Goal: Task Accomplishment & Management: Manage account settings

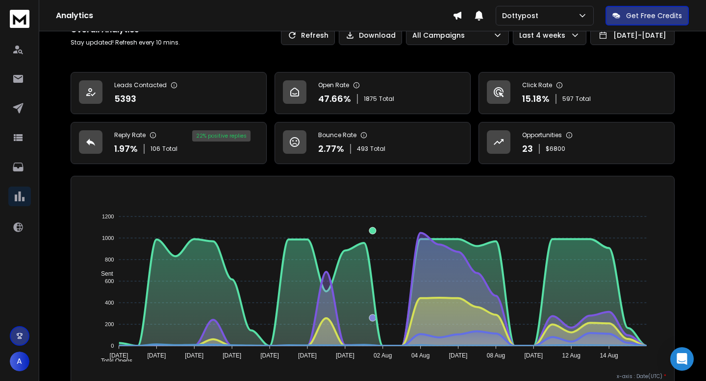
scroll to position [18, 0]
click at [16, 78] on icon at bounding box center [18, 79] width 10 height 8
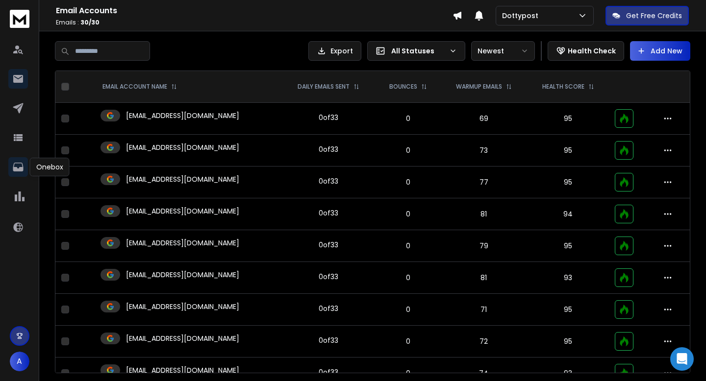
click at [22, 171] on icon at bounding box center [18, 167] width 10 height 9
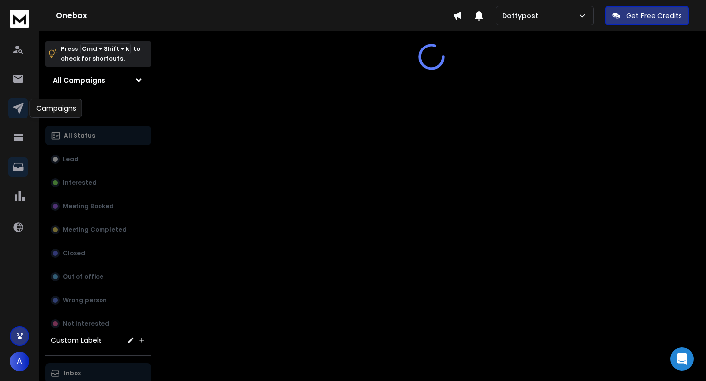
click at [16, 106] on icon at bounding box center [18, 108] width 10 height 10
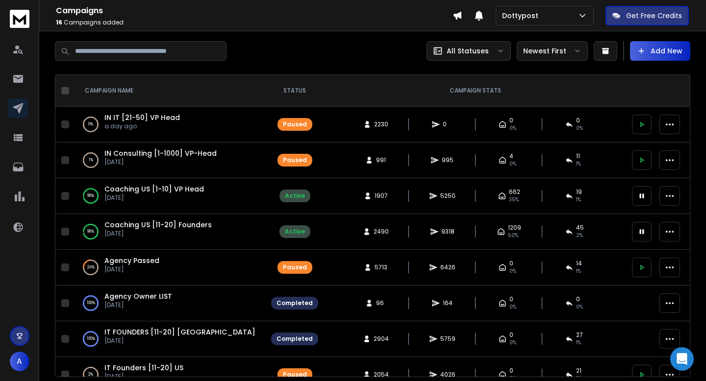
click at [179, 190] on span "Coaching US [1-10] VP Head" at bounding box center [154, 189] width 100 height 10
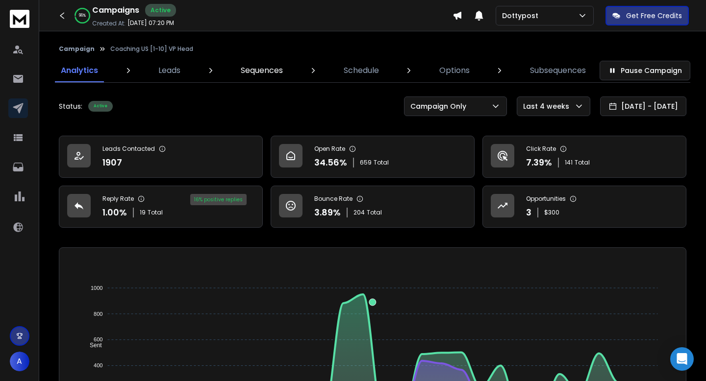
click at [263, 67] on p "Sequences" at bounding box center [262, 71] width 42 height 12
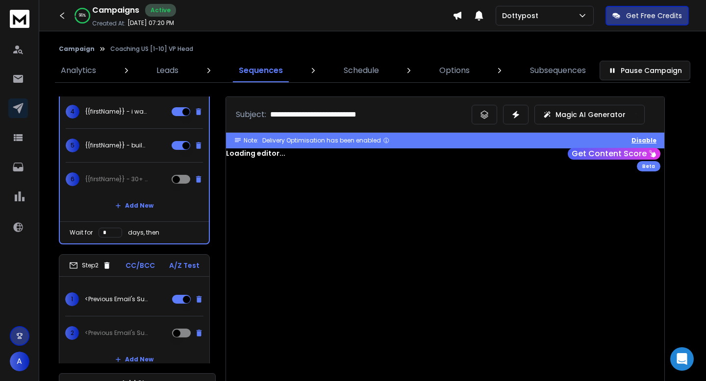
scroll to position [258, 0]
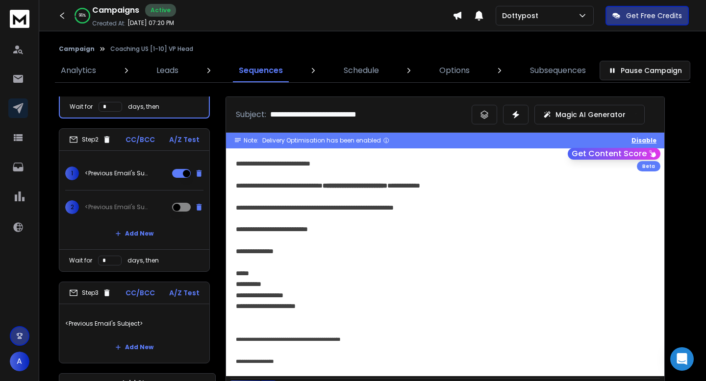
click at [148, 330] on p "<Previous Email's Subject>" at bounding box center [134, 323] width 138 height 27
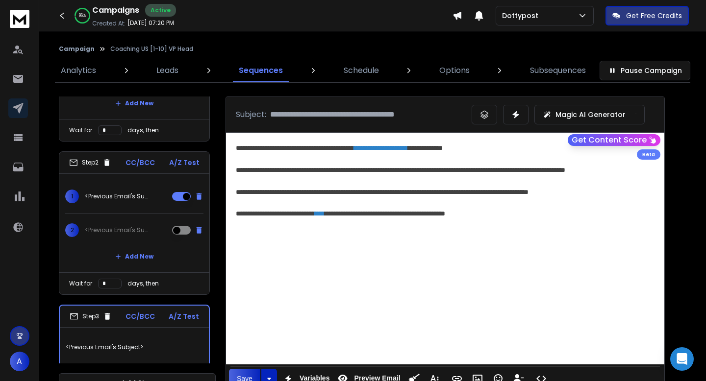
scroll to position [196, 0]
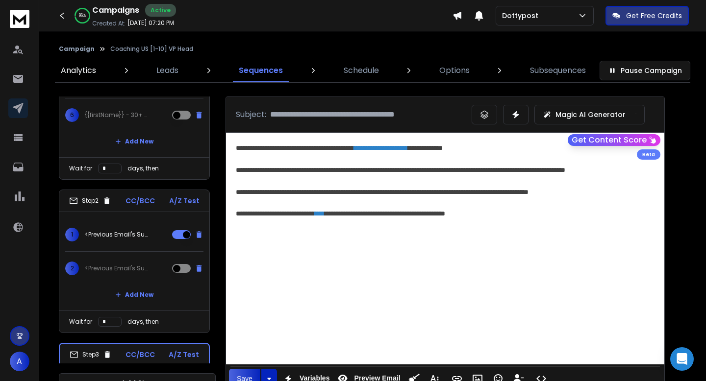
click at [82, 72] on p "Analytics" at bounding box center [78, 71] width 35 height 12
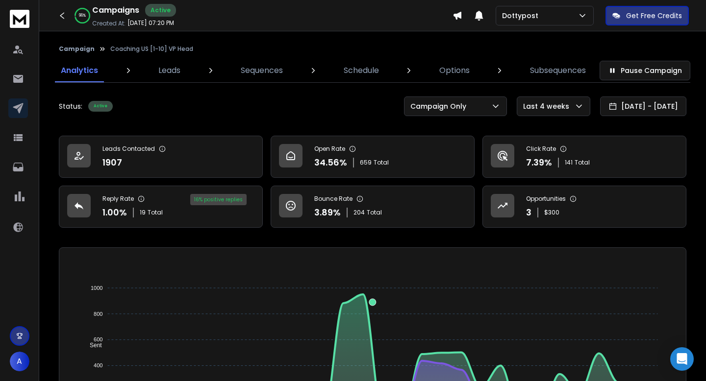
click at [64, 14] on icon at bounding box center [62, 15] width 9 height 9
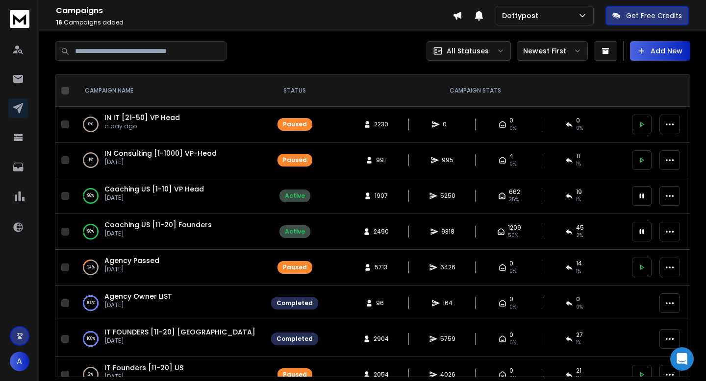
click at [185, 224] on span "Coaching US [11-20] Founders" at bounding box center [157, 225] width 107 height 10
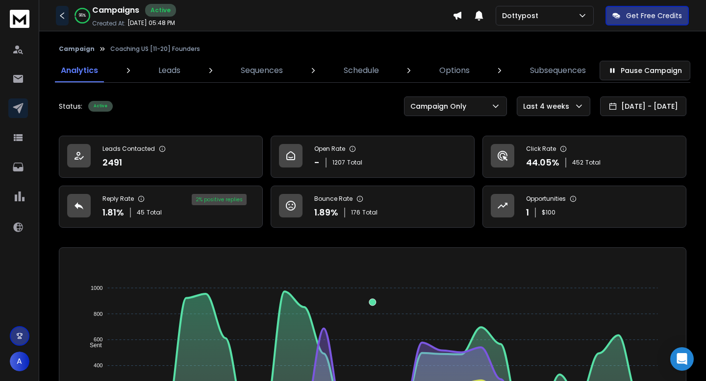
click at [62, 17] on icon at bounding box center [62, 15] width 4 height 6
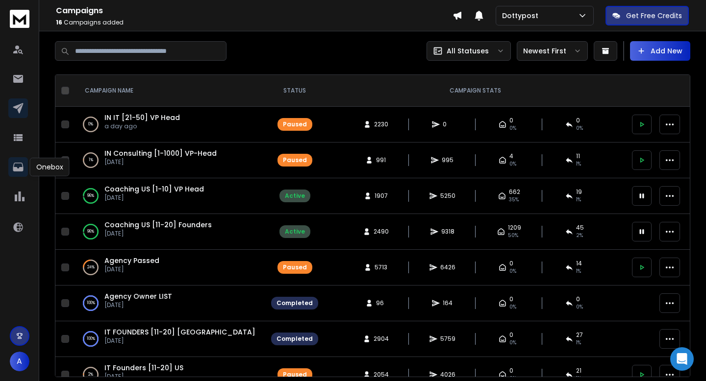
click at [20, 168] on icon at bounding box center [18, 167] width 10 height 9
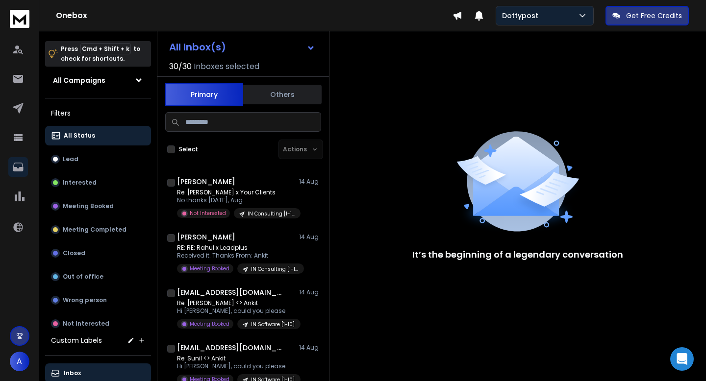
click at [538, 18] on p "Dottypost" at bounding box center [522, 16] width 40 height 10
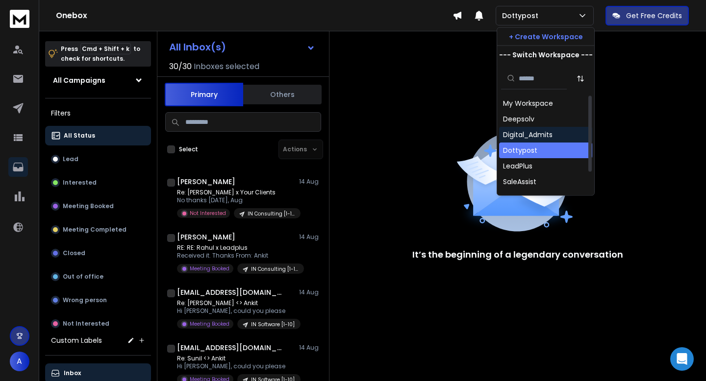
scroll to position [27, 0]
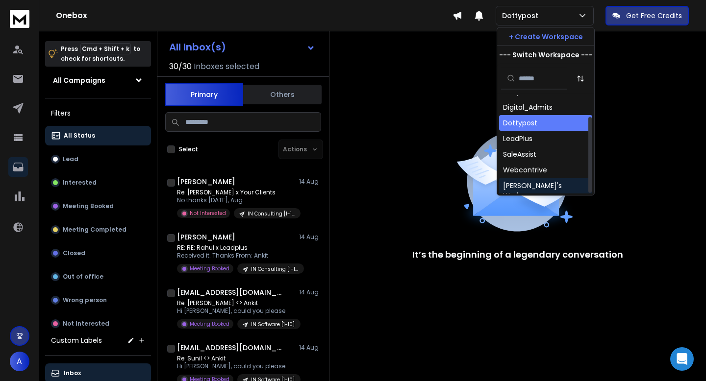
click at [529, 186] on div "Cory's Workspace" at bounding box center [545, 191] width 85 height 20
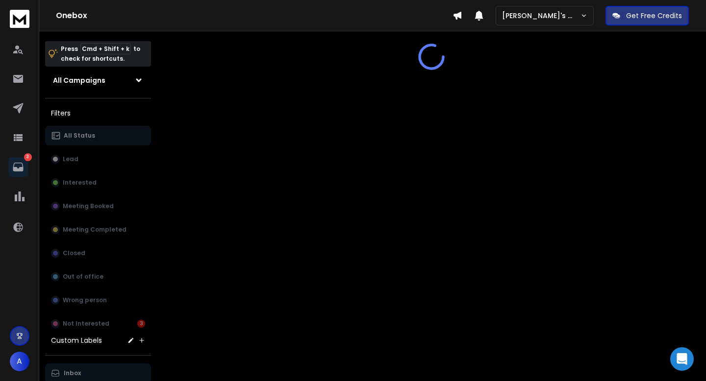
click at [96, 322] on div "All Status Lead Interested Meeting Booked Meeting Completed Closed Out of offic…" at bounding box center [98, 230] width 106 height 208
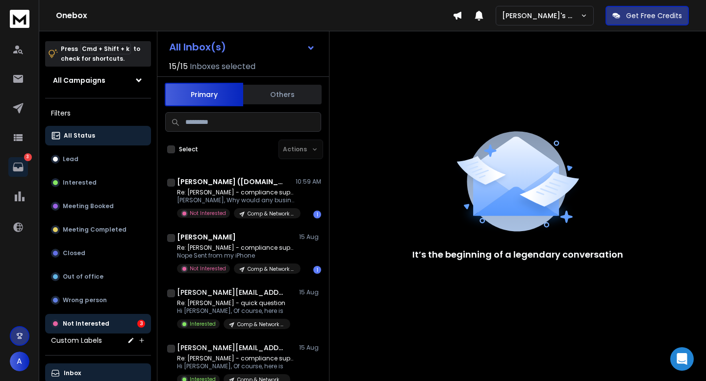
click at [92, 324] on p "Not Interested" at bounding box center [86, 324] width 47 height 8
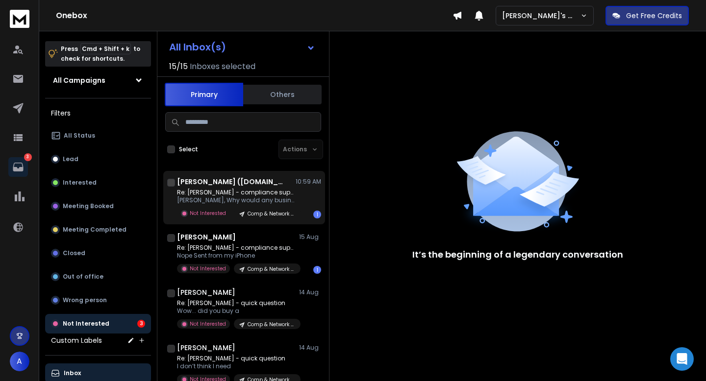
click at [271, 196] on p "Re: Jeffrey - compliance support" at bounding box center [236, 193] width 118 height 8
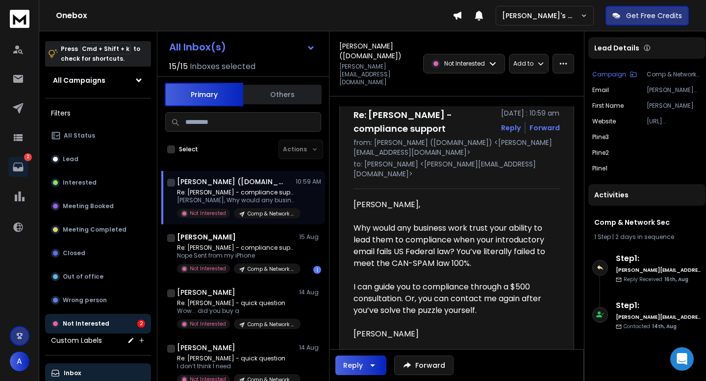
scroll to position [34, 0]
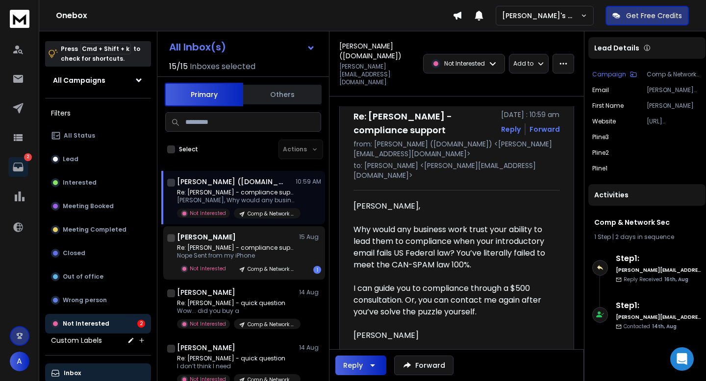
click at [267, 247] on p "Re: Gerald - compliance support" at bounding box center [236, 248] width 118 height 8
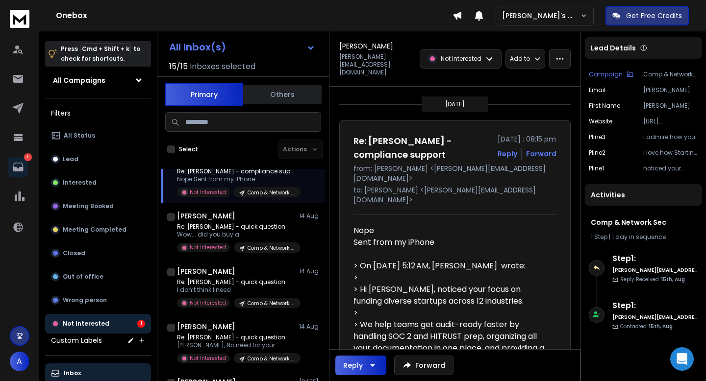
scroll to position [77, 0]
click at [89, 323] on p "Not Interested" at bounding box center [86, 324] width 47 height 8
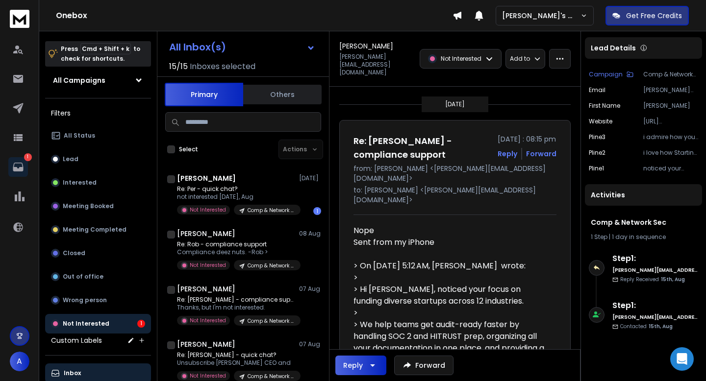
scroll to position [229, 0]
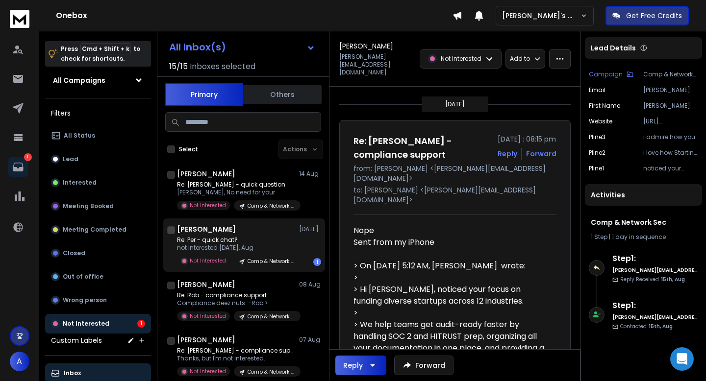
click at [277, 244] on p "not interested On Tue, Aug" at bounding box center [236, 248] width 118 height 8
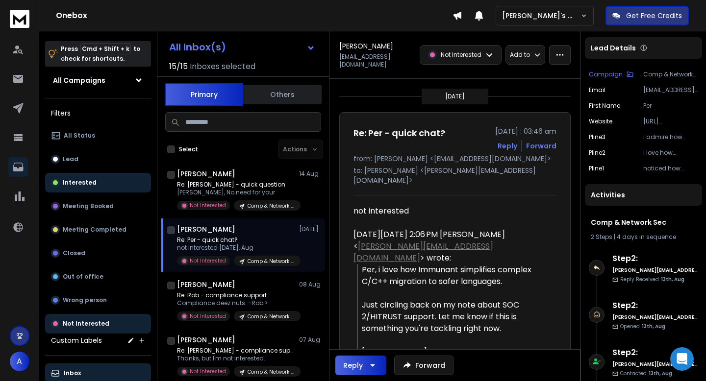
click at [102, 183] on button "Interested" at bounding box center [98, 183] width 106 height 20
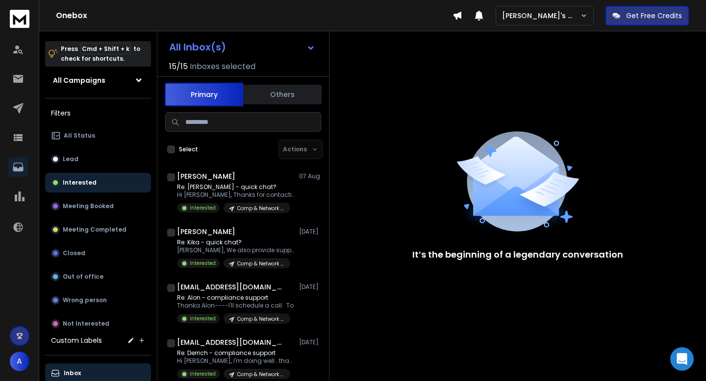
scroll to position [0, 0]
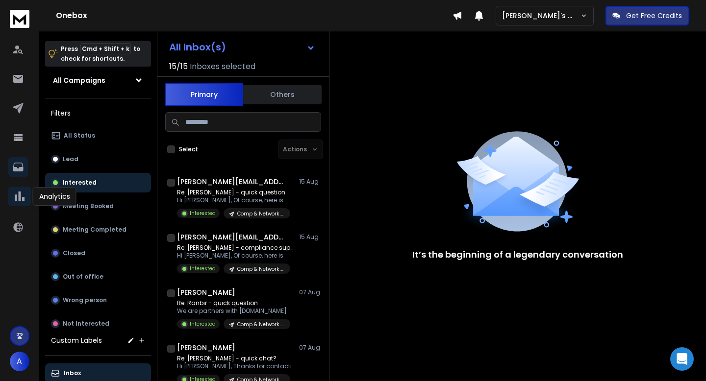
click at [20, 202] on icon at bounding box center [19, 196] width 15 height 15
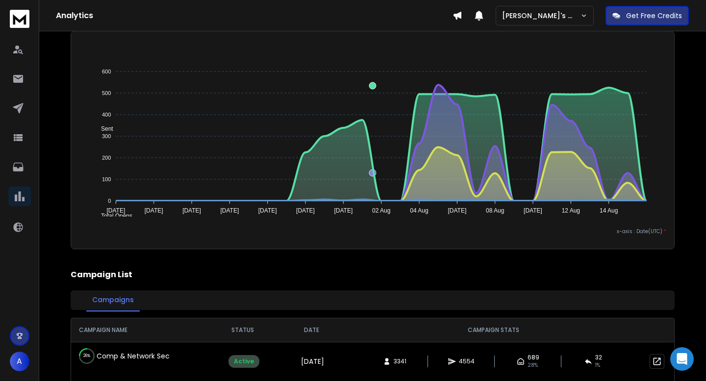
scroll to position [212, 0]
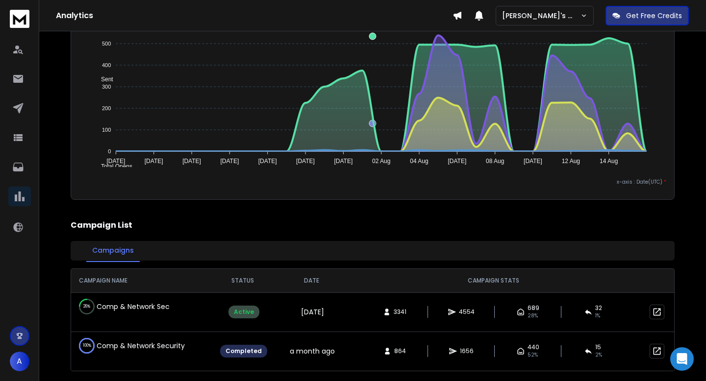
click at [661, 310] on icon at bounding box center [657, 312] width 10 height 10
click at [685, 357] on icon "Open Intercom Messenger" at bounding box center [682, 359] width 16 height 16
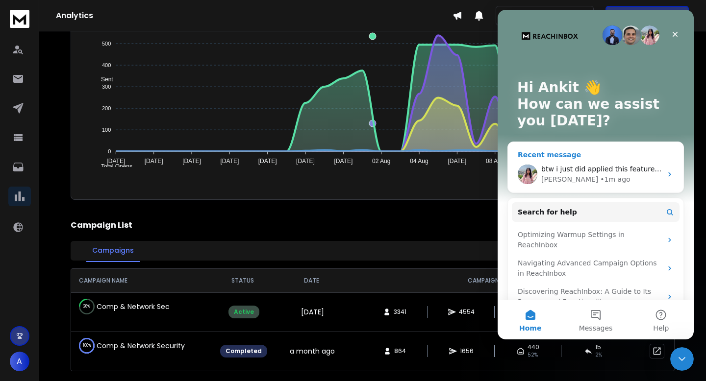
click at [623, 178] on div "Lakshita • 1m ago" at bounding box center [601, 179] width 121 height 10
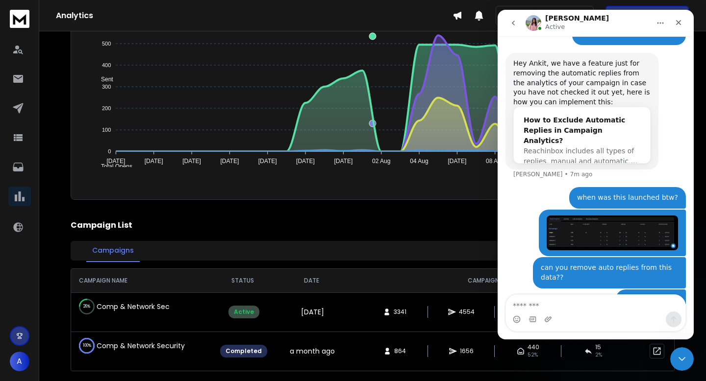
scroll to position [1416, 0]
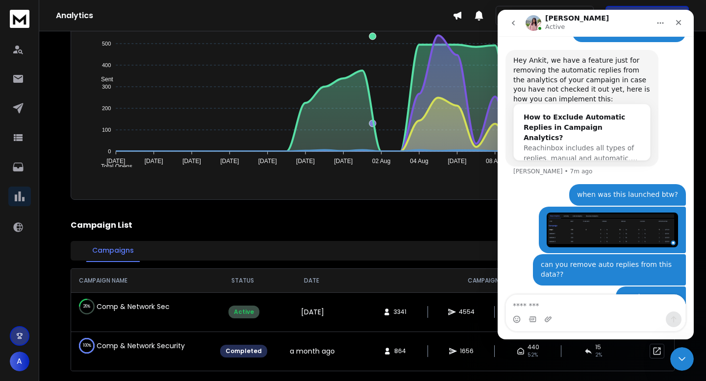
click at [680, 357] on icon "Close Intercom Messenger" at bounding box center [682, 359] width 12 height 12
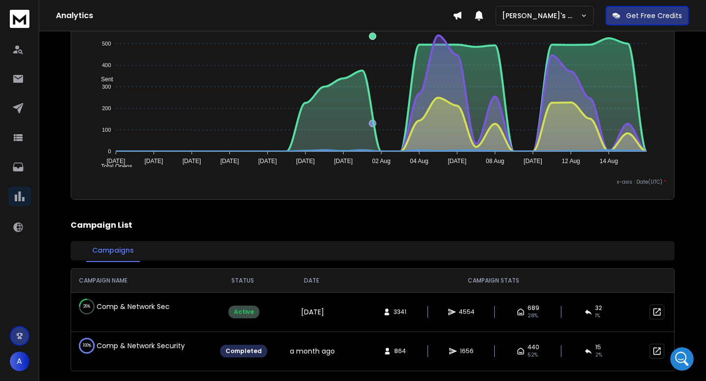
scroll to position [0, 0]
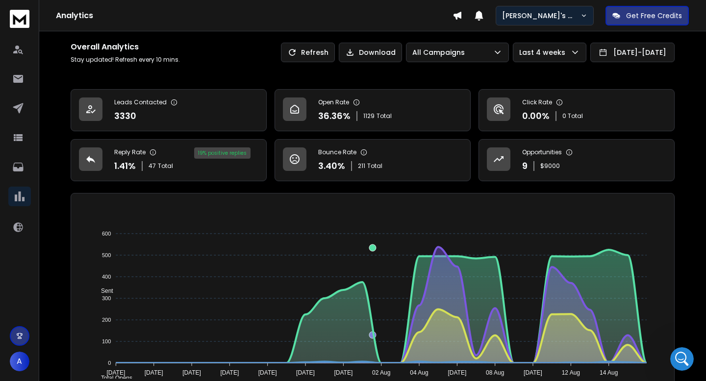
click at [514, 14] on p "Cory's Workspace" at bounding box center [541, 16] width 78 height 10
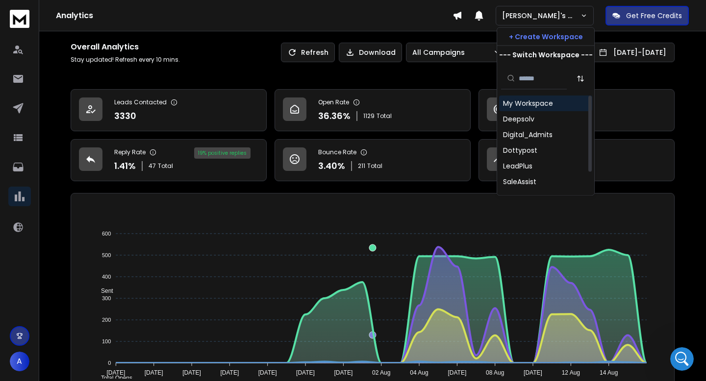
click at [537, 102] on div "My Workspace" at bounding box center [528, 104] width 50 height 10
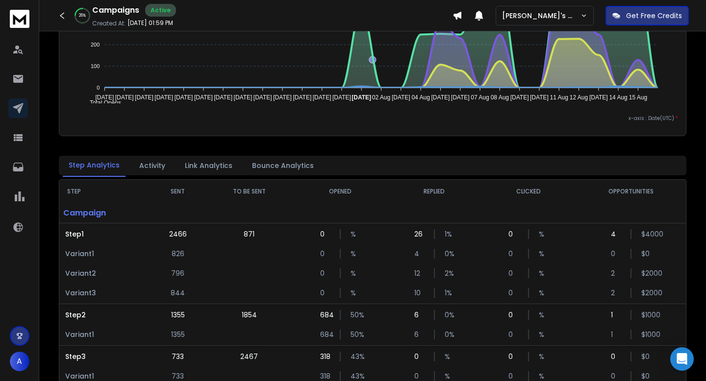
scroll to position [354, 0]
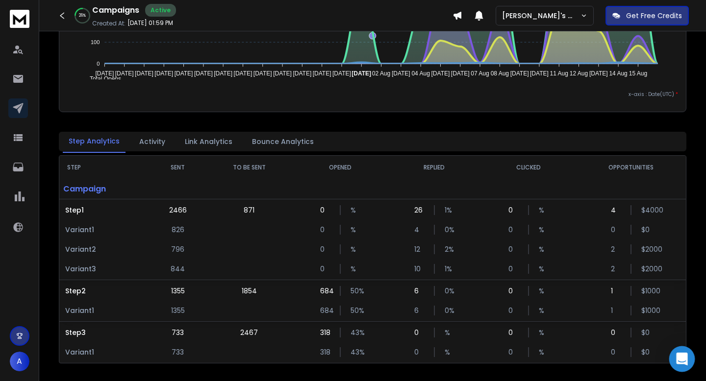
click at [686, 360] on icon "Open Intercom Messenger" at bounding box center [681, 359] width 11 height 13
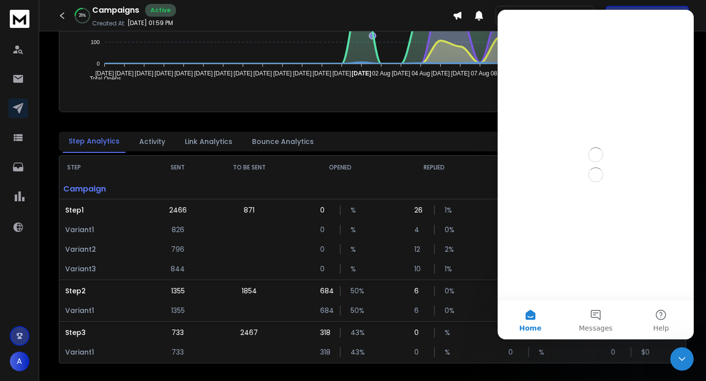
scroll to position [0, 0]
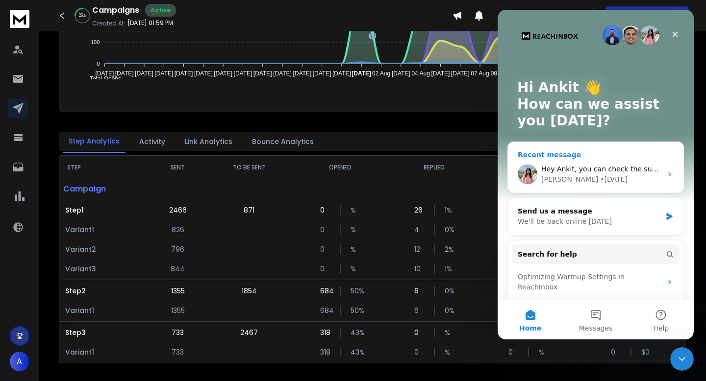
click at [600, 167] on span "Hey Ankit, you can check the subsequence now and implement the link, it is work…" at bounding box center [710, 169] width 339 height 8
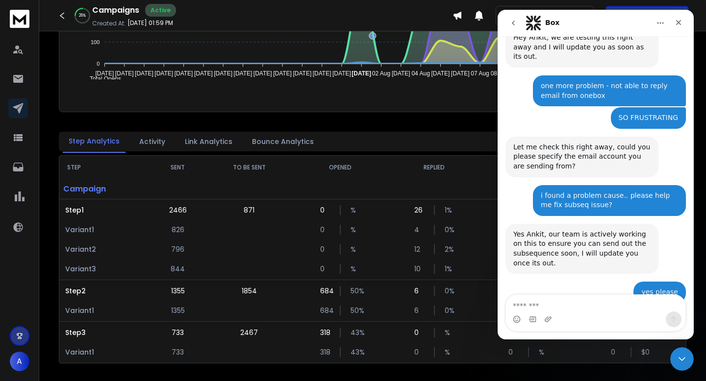
scroll to position [990, 0]
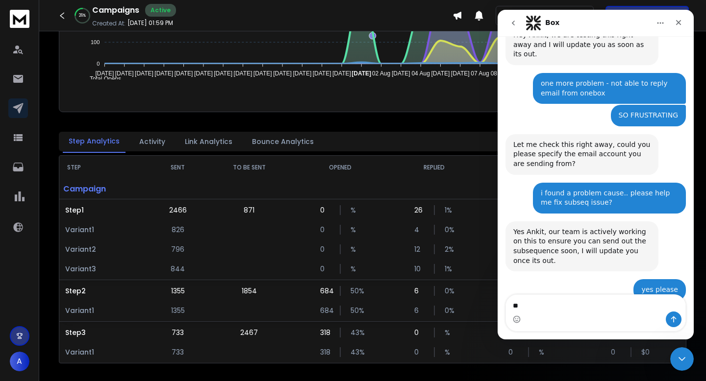
type textarea "*"
type textarea "********"
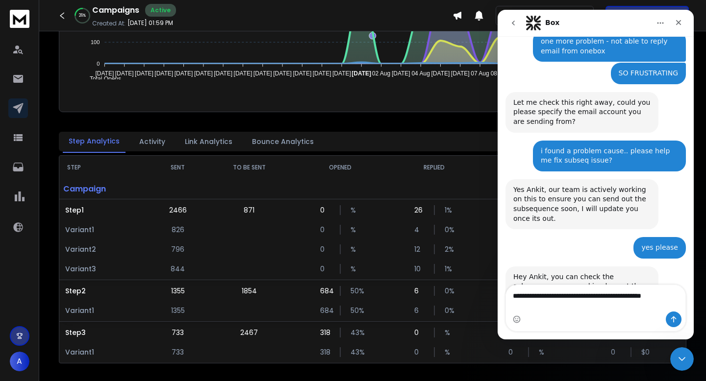
scroll to position [1042, 0]
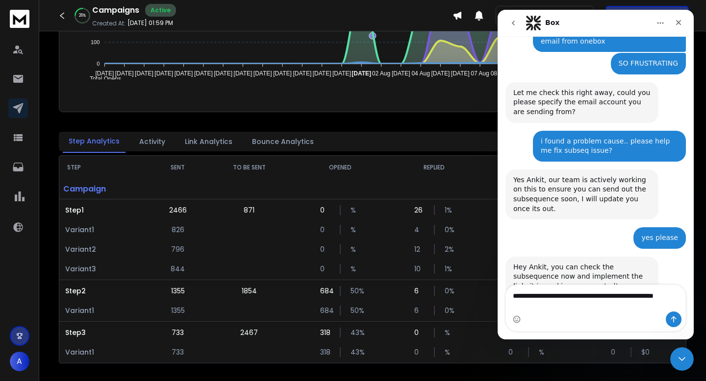
type textarea "**********"
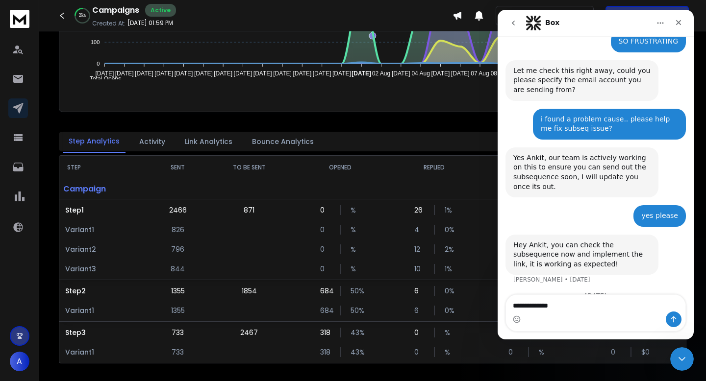
type textarea "**********"
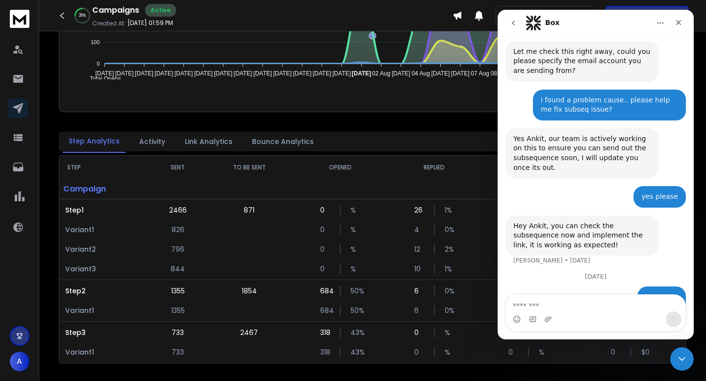
scroll to position [1087, 0]
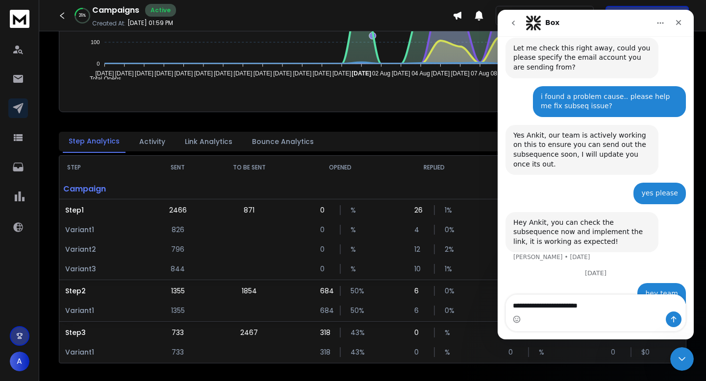
type textarea "**********"
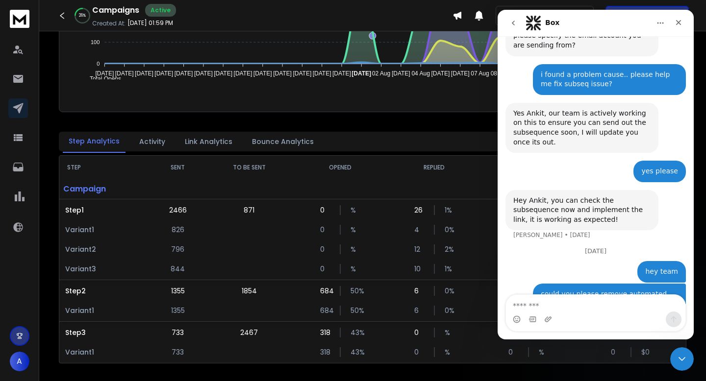
scroll to position [1146, 0]
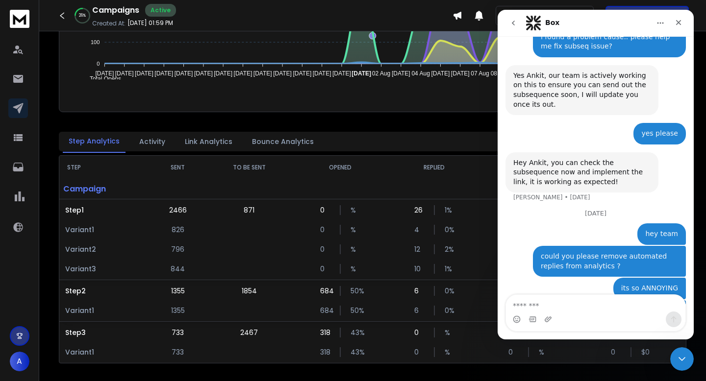
click at [683, 359] on icon "Close Intercom Messenger" at bounding box center [681, 359] width 7 height 4
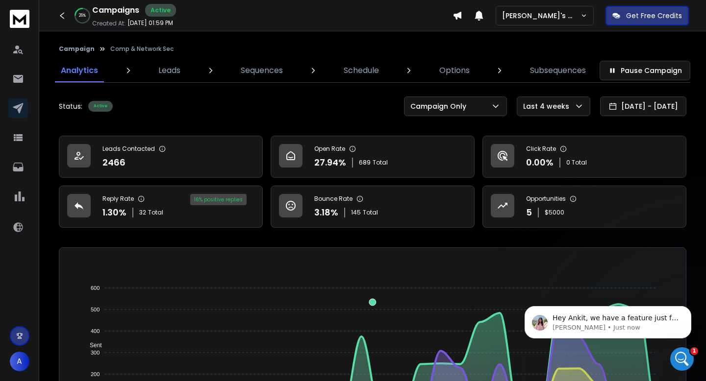
scroll to position [1233, 0]
click at [677, 360] on icon "Open Intercom Messenger" at bounding box center [682, 359] width 16 height 16
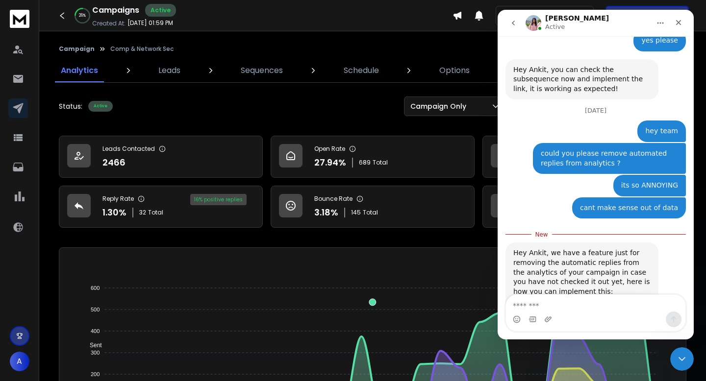
scroll to position [1249, 0]
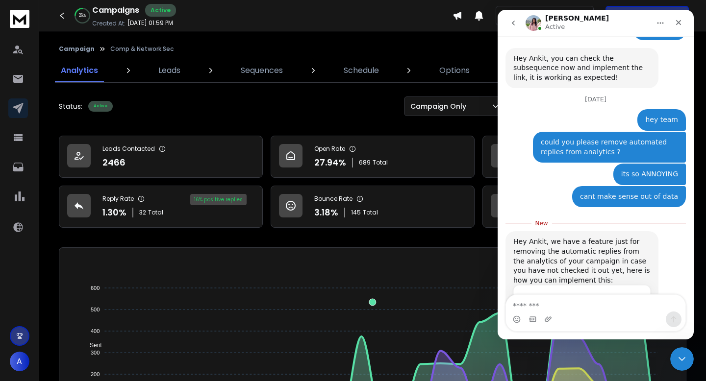
click at [577, 294] on div "How to Exclude Automatic Replies in Campaign Analytics?" at bounding box center [581, 309] width 117 height 31
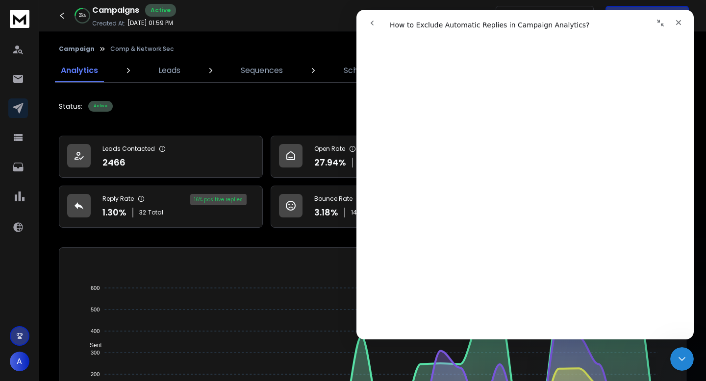
scroll to position [495, 0]
click at [371, 25] on icon "go back" at bounding box center [372, 23] width 8 height 8
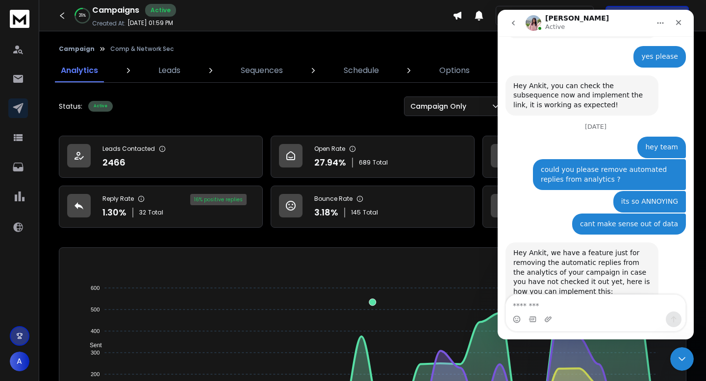
scroll to position [1233, 0]
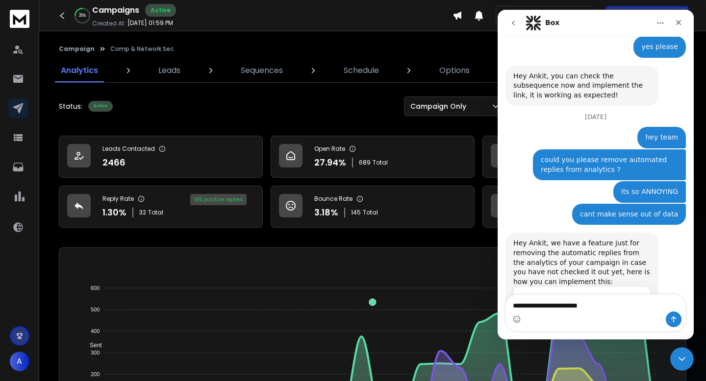
type textarea "**********"
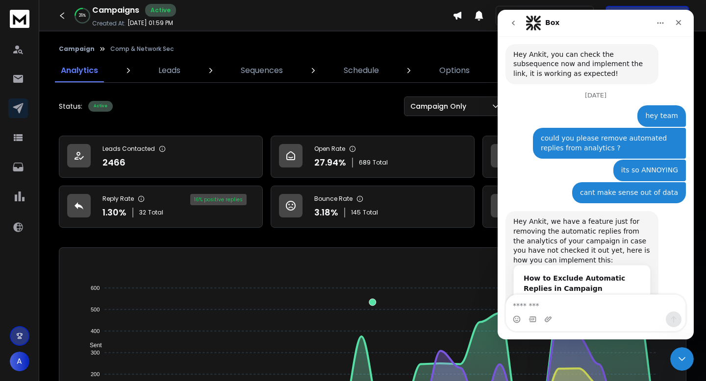
scroll to position [1263, 0]
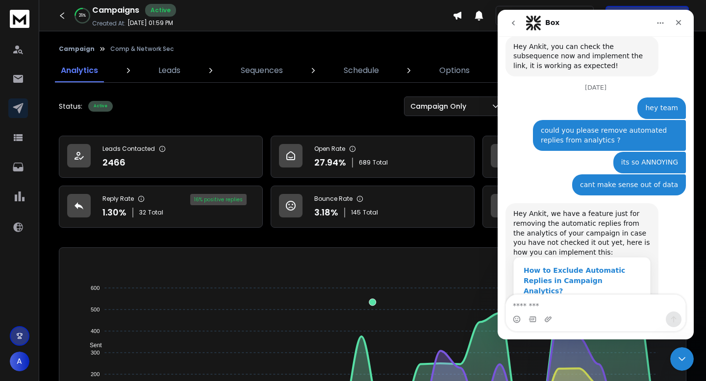
click at [578, 266] on div "How to Exclude Automatic Replies in Campaign Analytics?" at bounding box center [581, 281] width 117 height 31
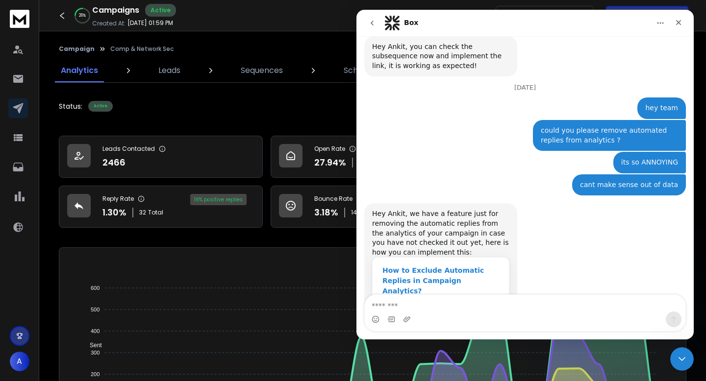
scroll to position [0, 0]
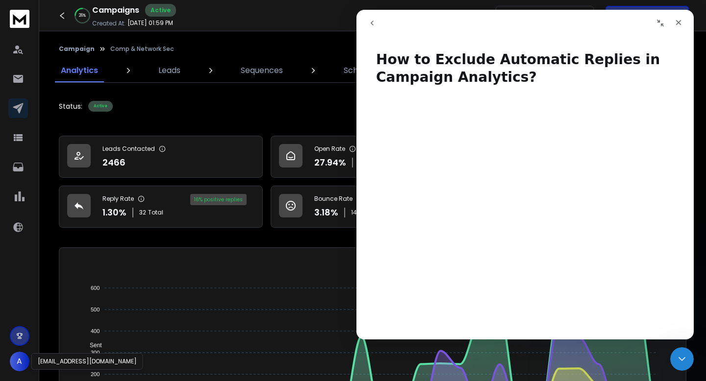
click at [20, 359] on span "A" at bounding box center [20, 362] width 20 height 20
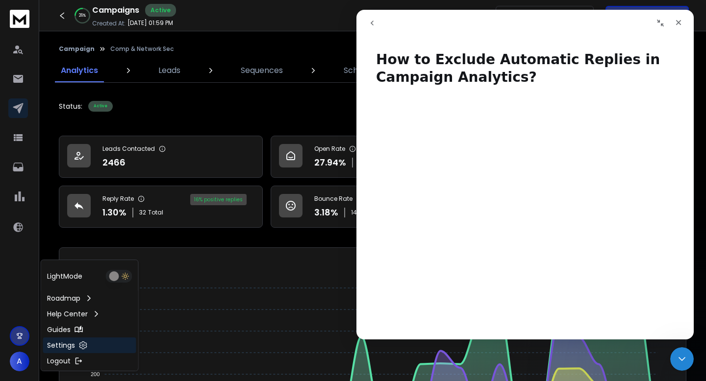
click at [53, 346] on p "Settings" at bounding box center [61, 346] width 28 height 10
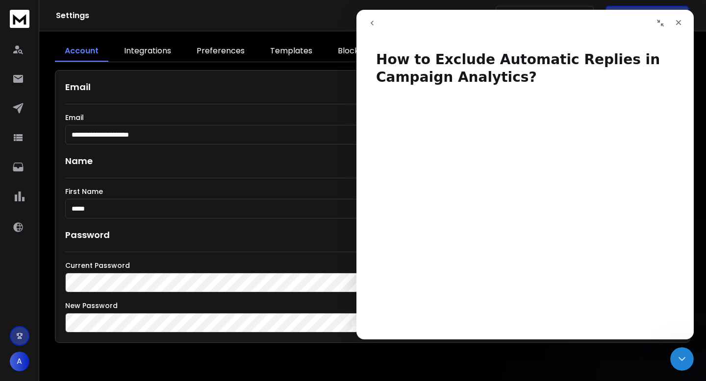
click at [227, 56] on link "Preferences" at bounding box center [221, 51] width 68 height 21
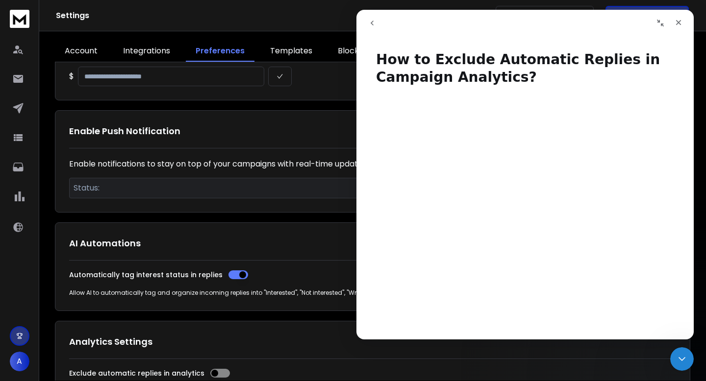
scroll to position [54, 0]
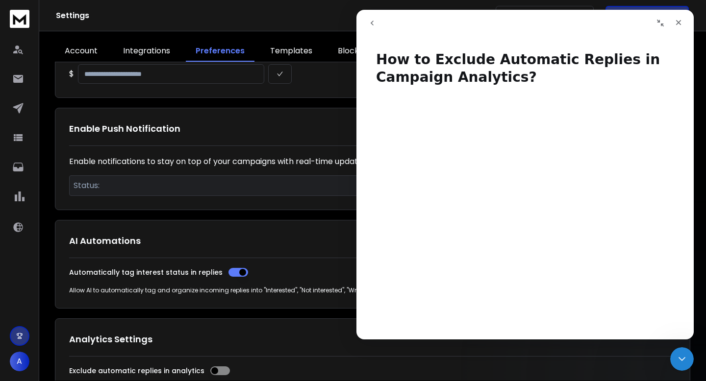
click at [229, 272] on button "Automatically tag interest status in replies" at bounding box center [238, 272] width 20 height 9
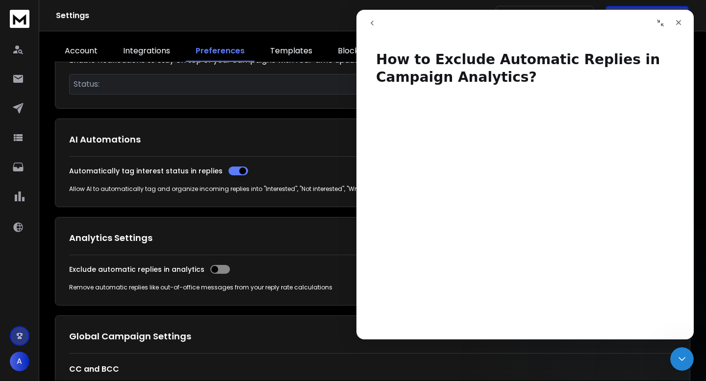
scroll to position [176, 0]
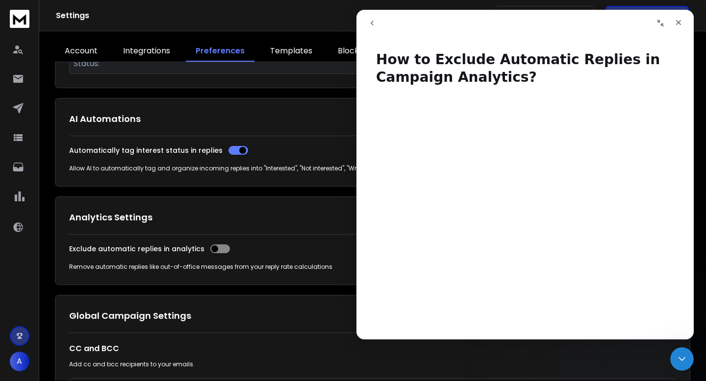
click at [218, 247] on button "Exclude automatic replies in analytics" at bounding box center [220, 249] width 20 height 9
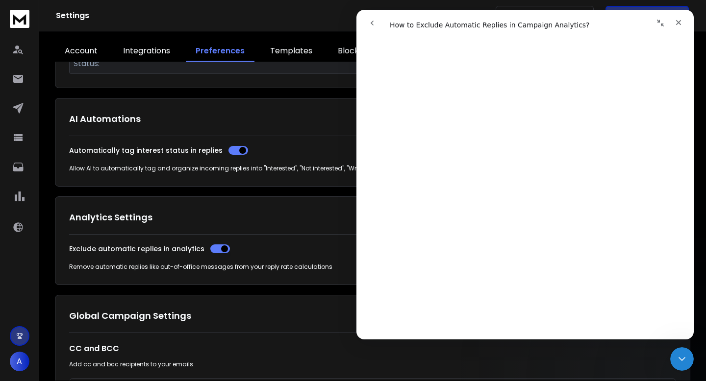
scroll to position [585, 0]
click at [251, 192] on div "Default Opportunity Value $ **** Enable Push Notification Enable notifications …" at bounding box center [372, 45] width 635 height 303
click at [681, 365] on div "Close Intercom Messenger" at bounding box center [682, 360] width 24 height 24
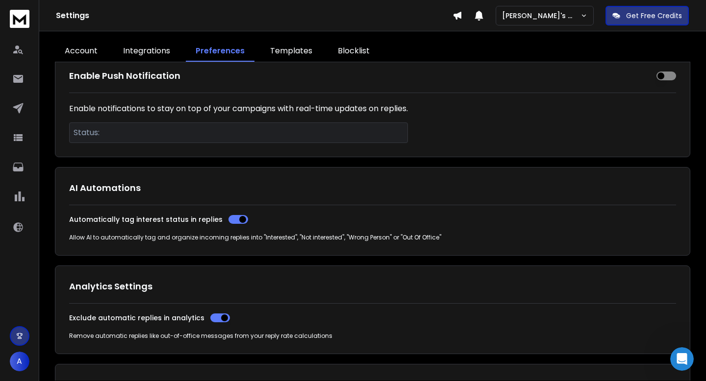
scroll to position [105, 0]
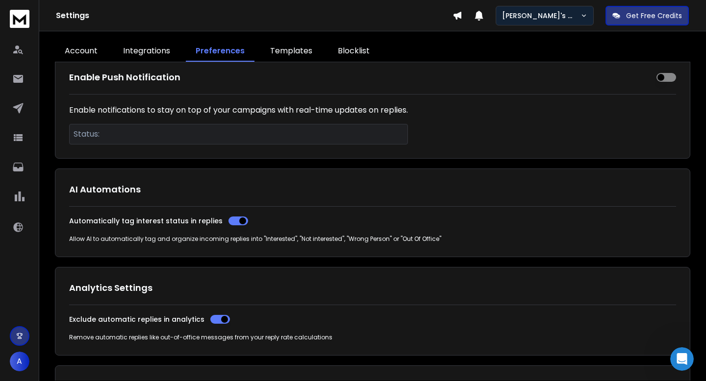
click at [521, 16] on p "Cory's Workspace" at bounding box center [541, 16] width 78 height 10
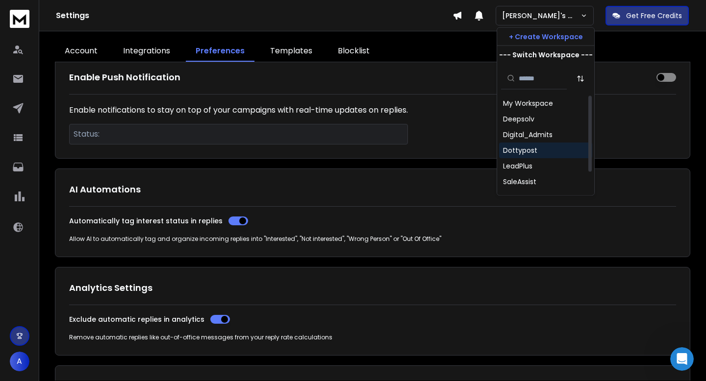
click at [521, 146] on div "Dottypost" at bounding box center [520, 151] width 34 height 10
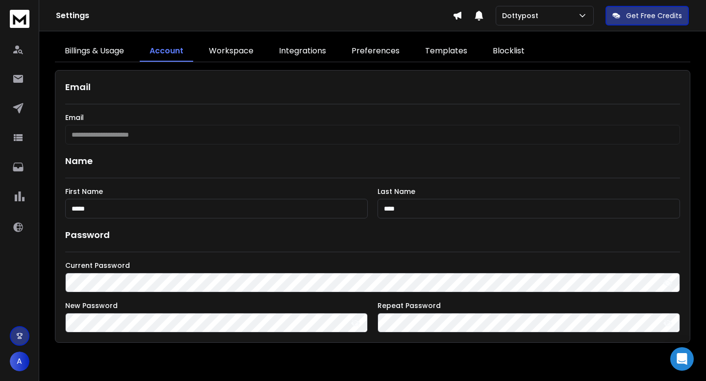
click at [370, 59] on link "Preferences" at bounding box center [376, 51] width 68 height 21
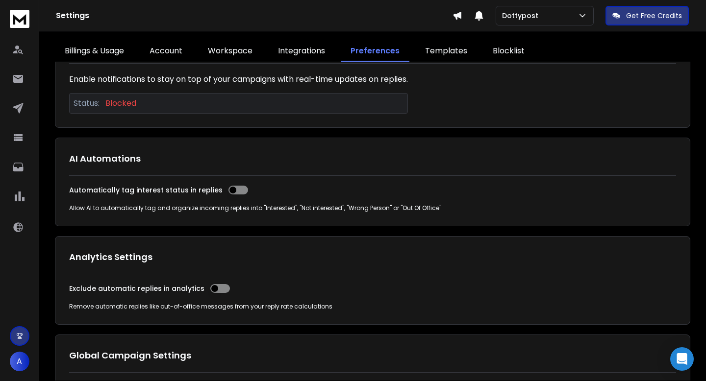
scroll to position [137, 0]
click at [217, 289] on button "Exclude automatic replies in analytics" at bounding box center [220, 288] width 20 height 9
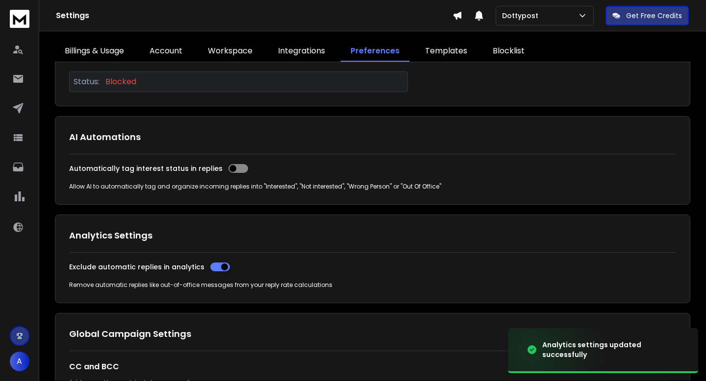
scroll to position [161, 0]
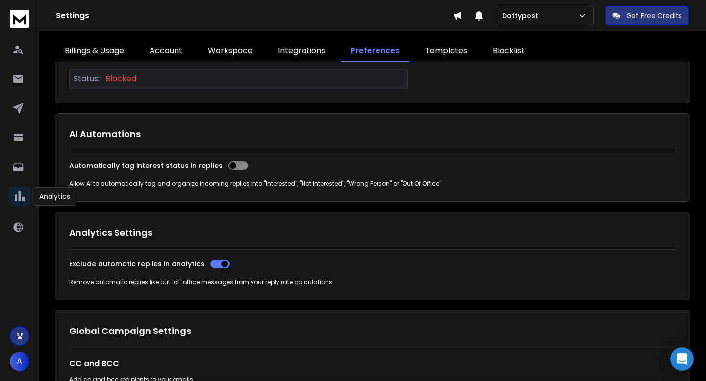
click at [16, 191] on icon at bounding box center [19, 196] width 15 height 15
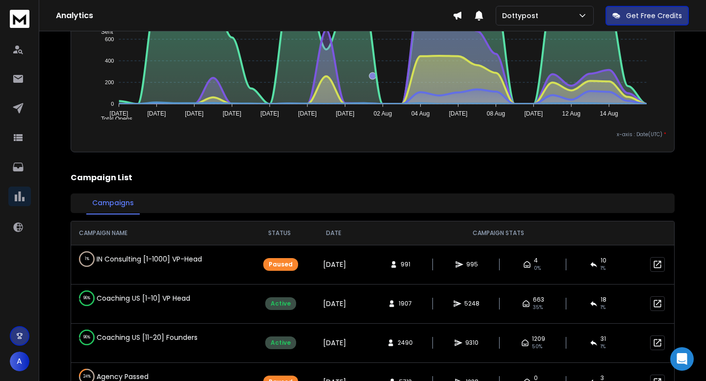
scroll to position [309, 0]
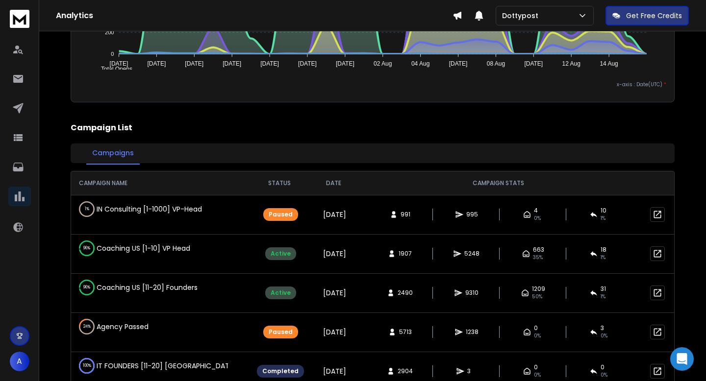
click at [658, 212] on icon at bounding box center [657, 215] width 10 height 10
click at [658, 255] on icon at bounding box center [657, 254] width 10 height 10
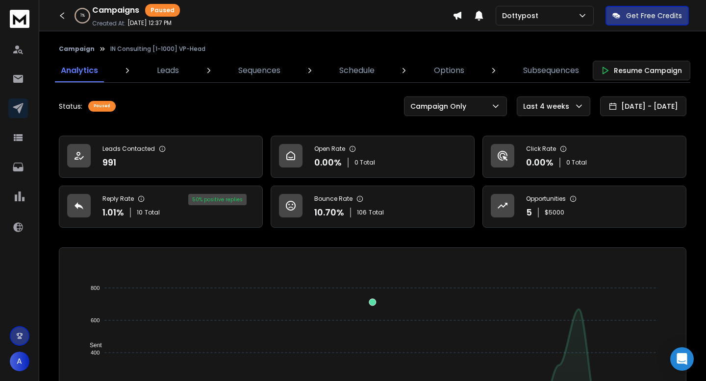
scroll to position [270, 0]
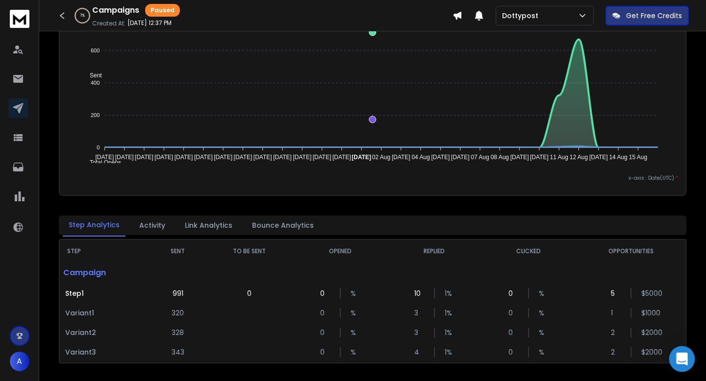
click at [676, 361] on icon "Open Intercom Messenger" at bounding box center [681, 359] width 13 height 13
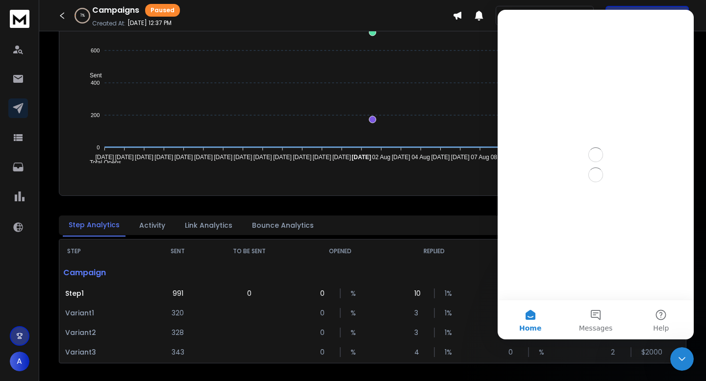
scroll to position [0, 0]
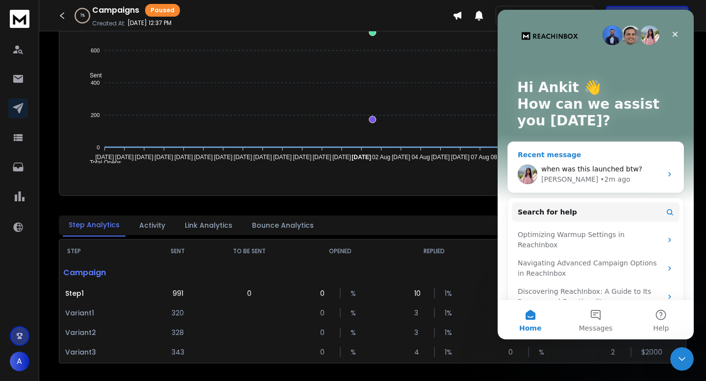
click at [600, 184] on div "• 2m ago" at bounding box center [615, 179] width 30 height 10
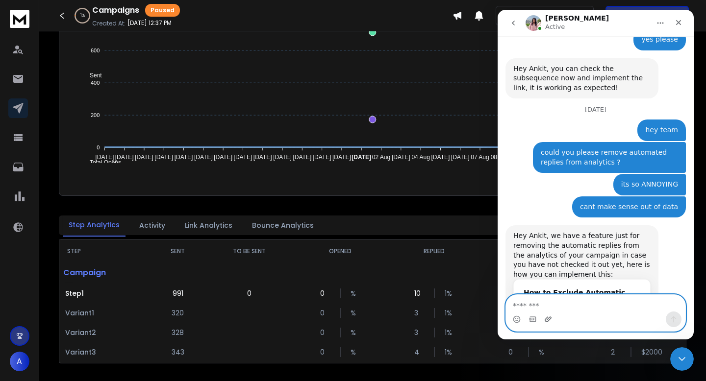
click at [548, 316] on icon "Upload attachment" at bounding box center [548, 320] width 8 height 8
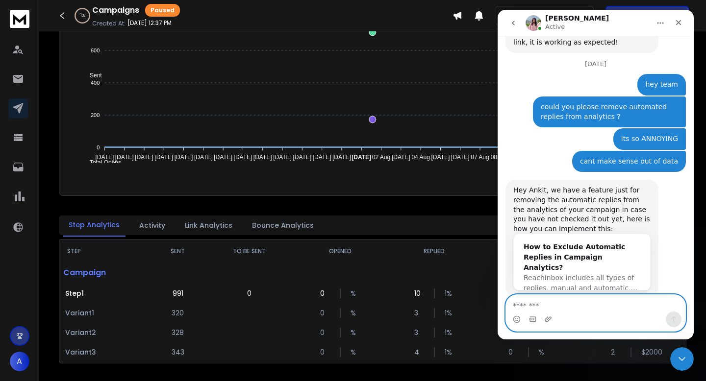
scroll to position [1310, 0]
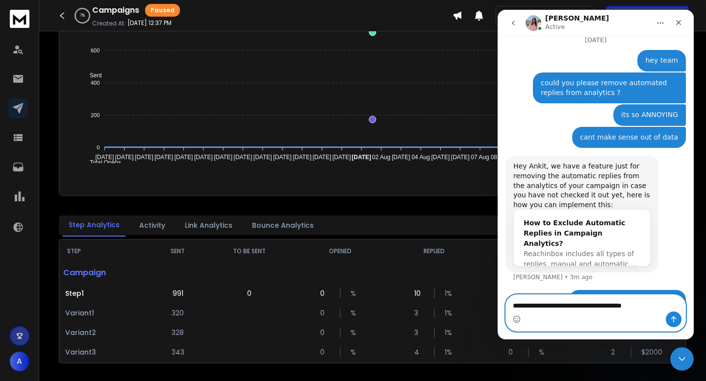
type textarea "**********"
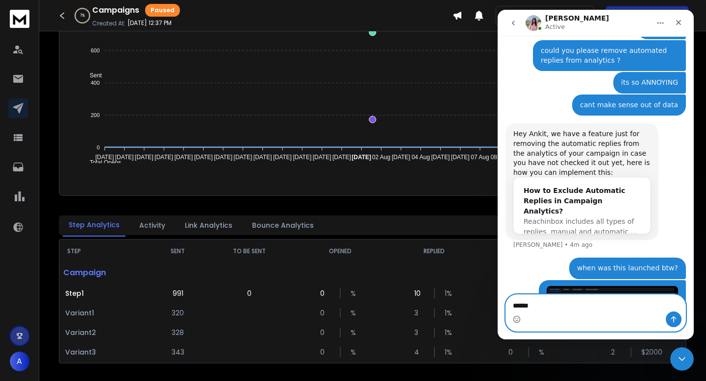
type textarea "*******"
type textarea "**********"
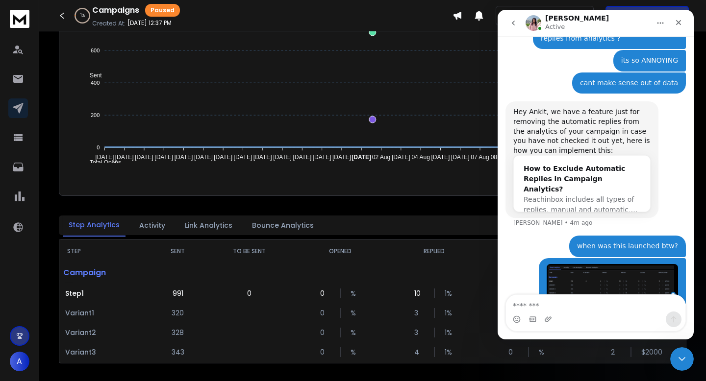
click at [609, 264] on img "Ankit says…" at bounding box center [612, 281] width 131 height 35
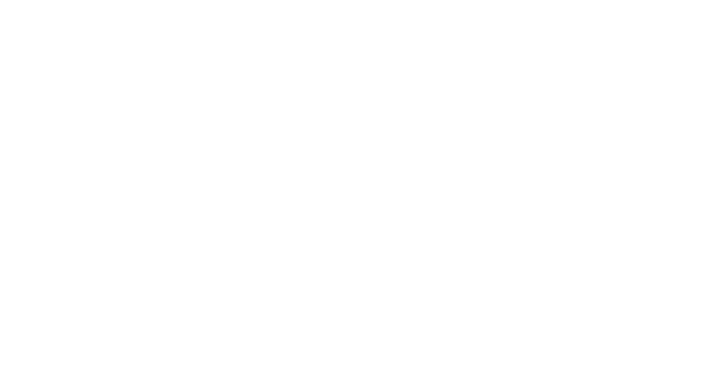
scroll to position [0, 0]
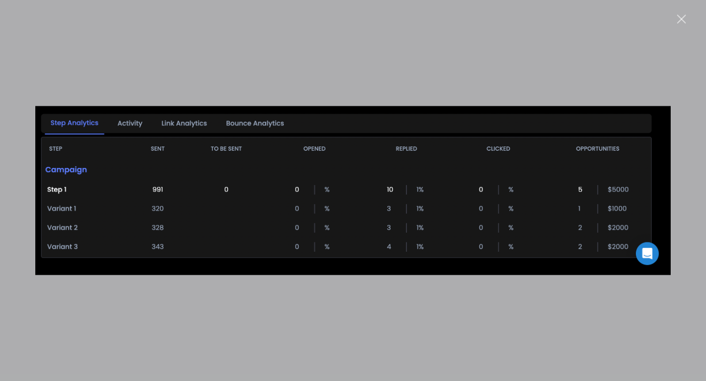
click at [680, 360] on div "Intercom messenger" at bounding box center [353, 190] width 706 height 381
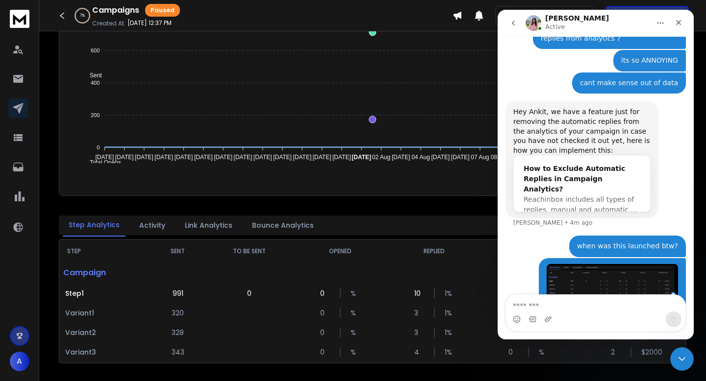
click at [417, 222] on div "Step Analytics Activity Link Analytics Bounce Analytics" at bounding box center [372, 226] width 627 height 20
click at [678, 25] on icon "Close" at bounding box center [678, 23] width 8 height 8
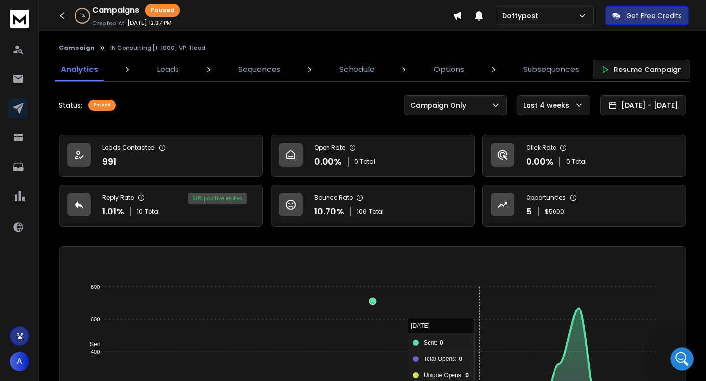
scroll to position [1365, 0]
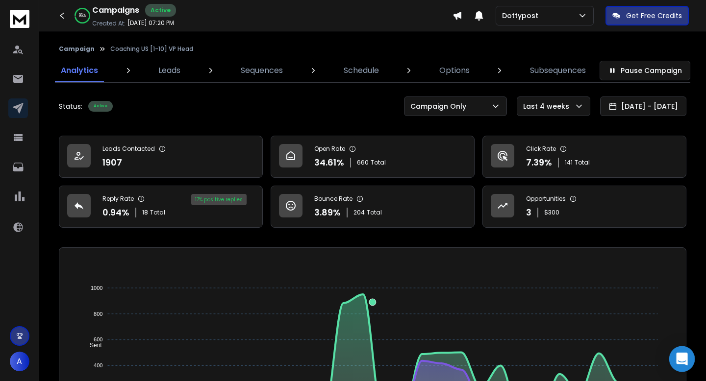
click at [680, 356] on icon "Open Intercom Messenger" at bounding box center [681, 359] width 11 height 13
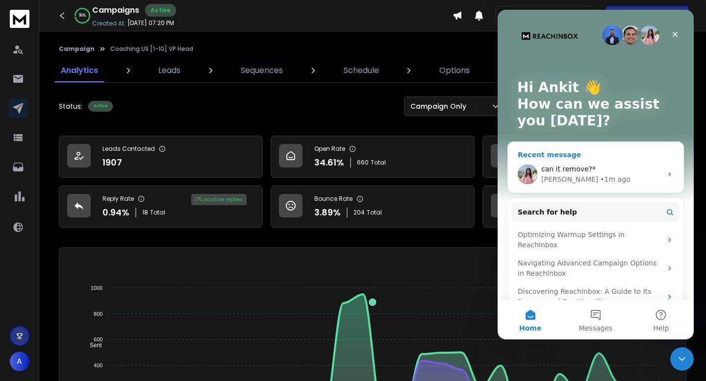
click at [588, 171] on span "can it remove?*" at bounding box center [568, 169] width 54 height 8
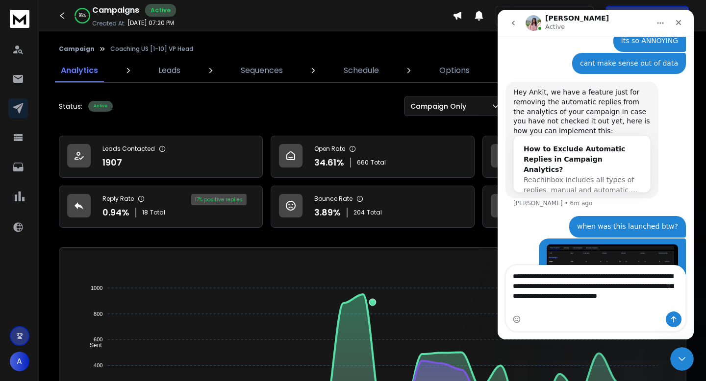
scroll to position [1394, 0]
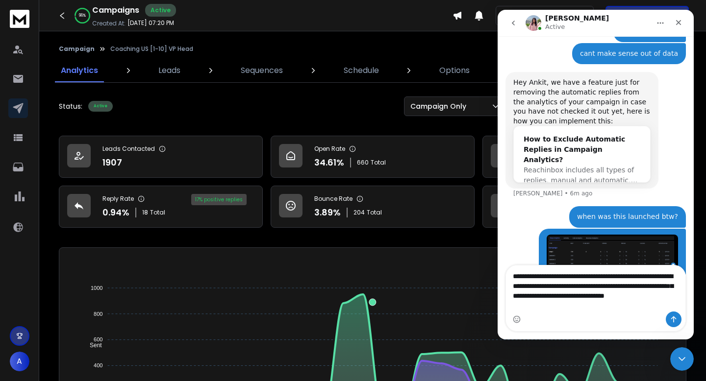
type textarea "**********"
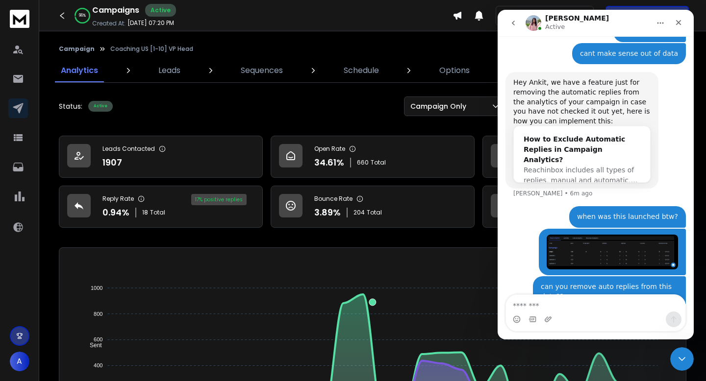
scroll to position [1416, 0]
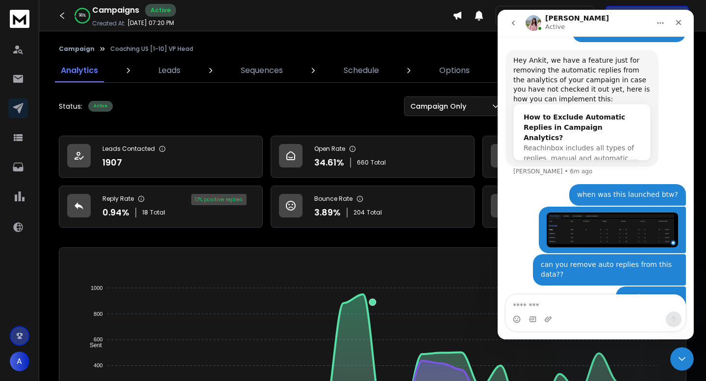
click at [693, 358] on div "Close Intercom Messenger" at bounding box center [682, 360] width 24 height 24
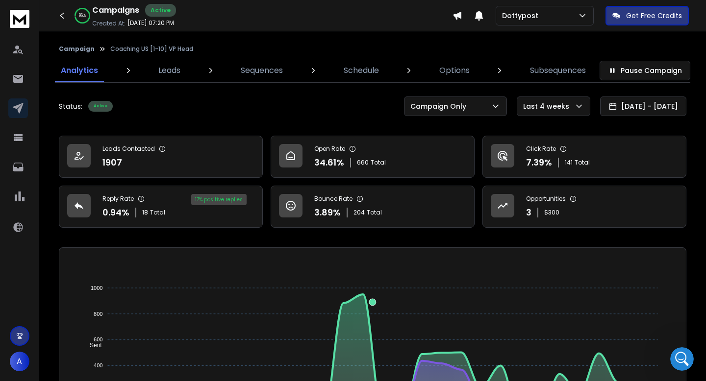
click at [294, 116] on div "Status: Active Pause Campaign Campaign Only Last 4 weeks 19 Jul 2025 - 16 Aug 2…" at bounding box center [372, 107] width 627 height 20
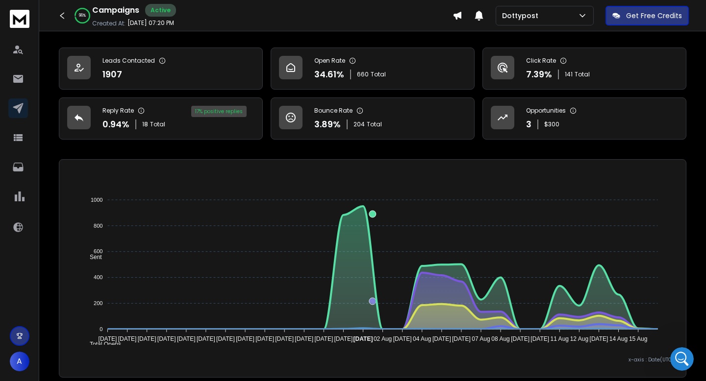
scroll to position [0, 0]
